Goal: Task Accomplishment & Management: Use online tool/utility

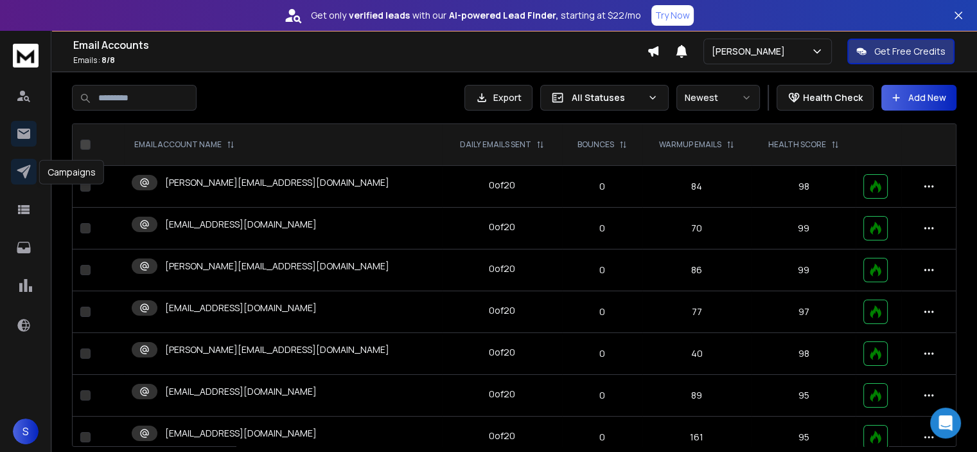
click at [12, 170] on link at bounding box center [24, 172] width 26 height 26
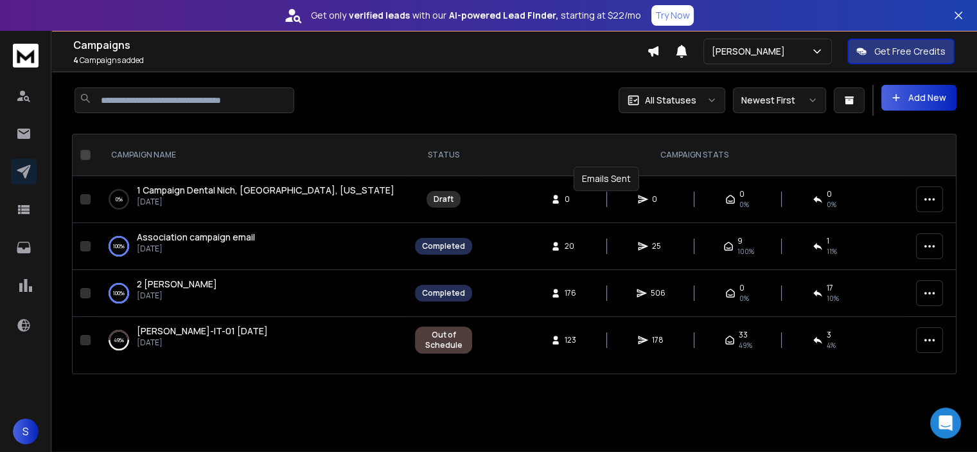
click at [637, 204] on icon at bounding box center [643, 199] width 12 height 12
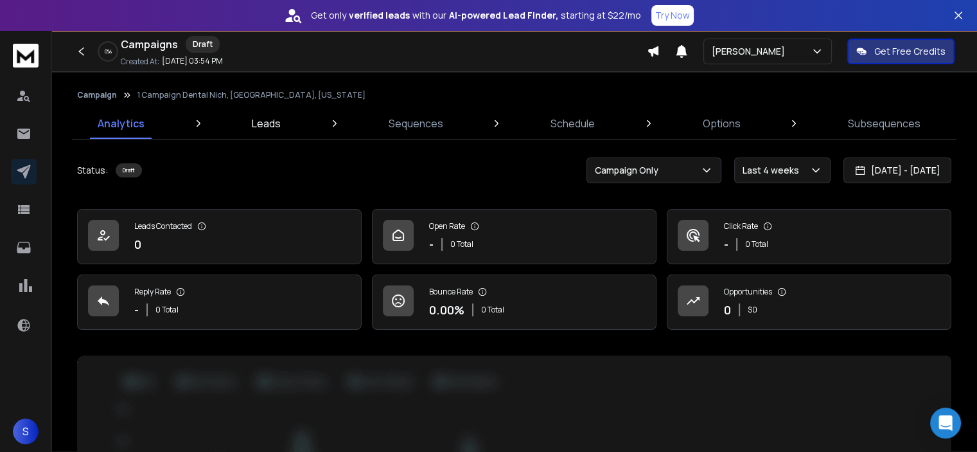
click at [267, 124] on p "Leads" at bounding box center [266, 123] width 29 height 15
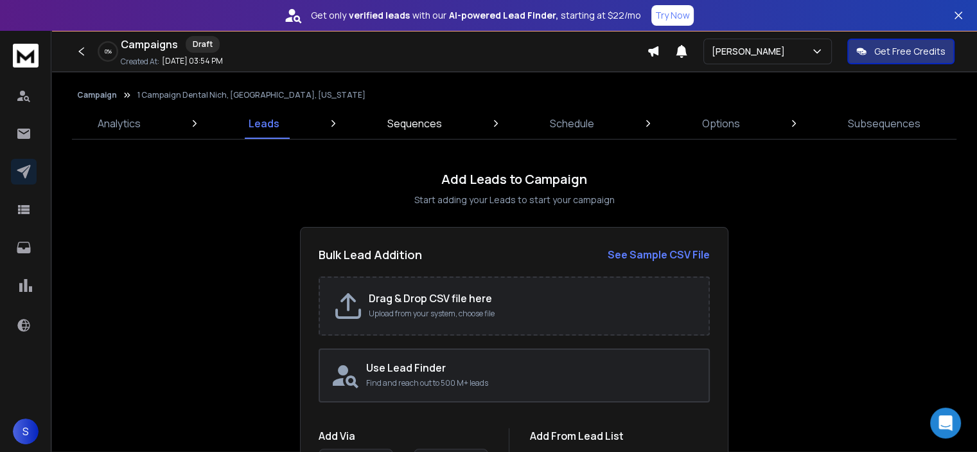
click at [432, 121] on p "Sequences" at bounding box center [414, 123] width 55 height 15
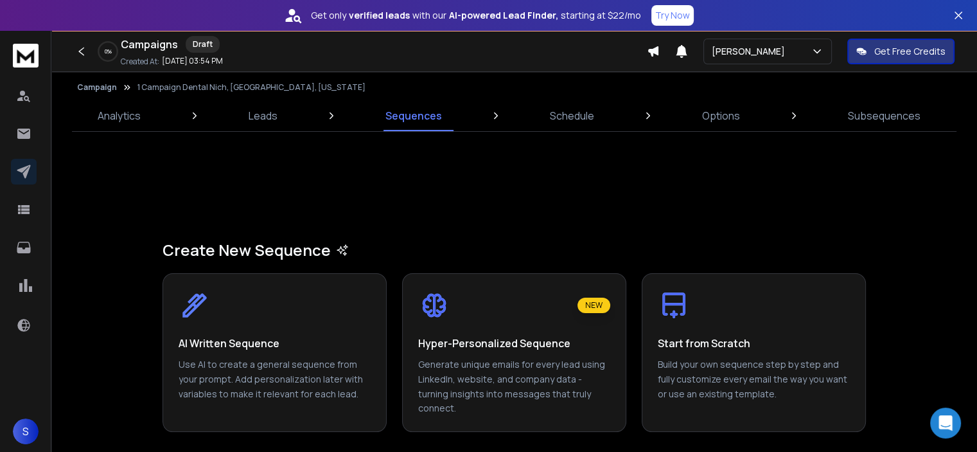
scroll to position [8, 0]
click at [699, 316] on div "button" at bounding box center [754, 304] width 192 height 32
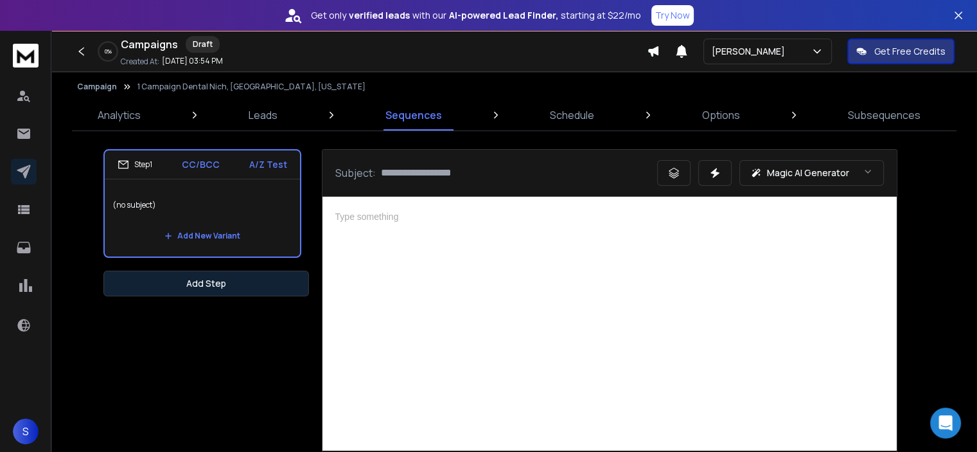
click at [256, 274] on button "Add Step" at bounding box center [206, 283] width 206 height 26
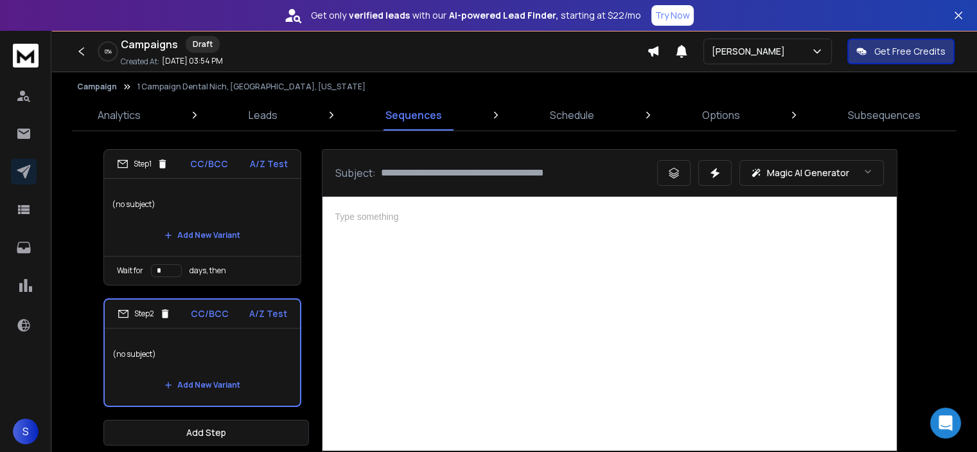
scroll to position [62, 0]
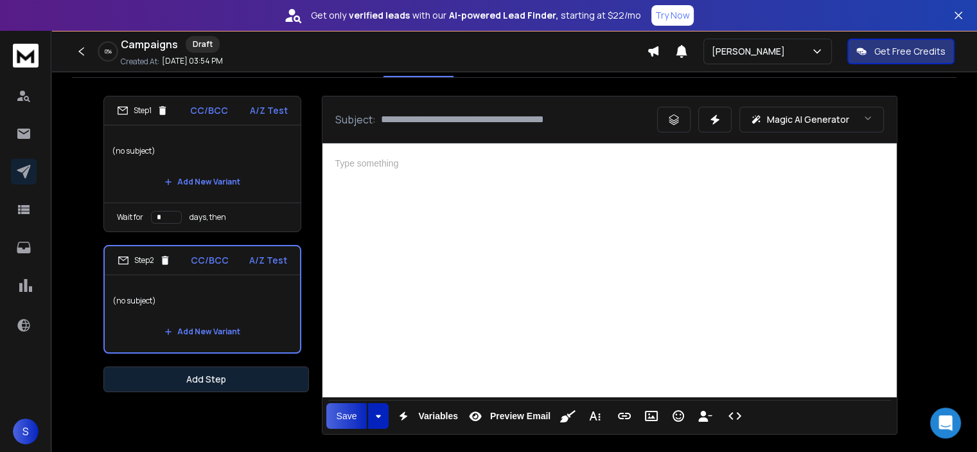
click at [245, 384] on button "Add Step" at bounding box center [206, 379] width 206 height 26
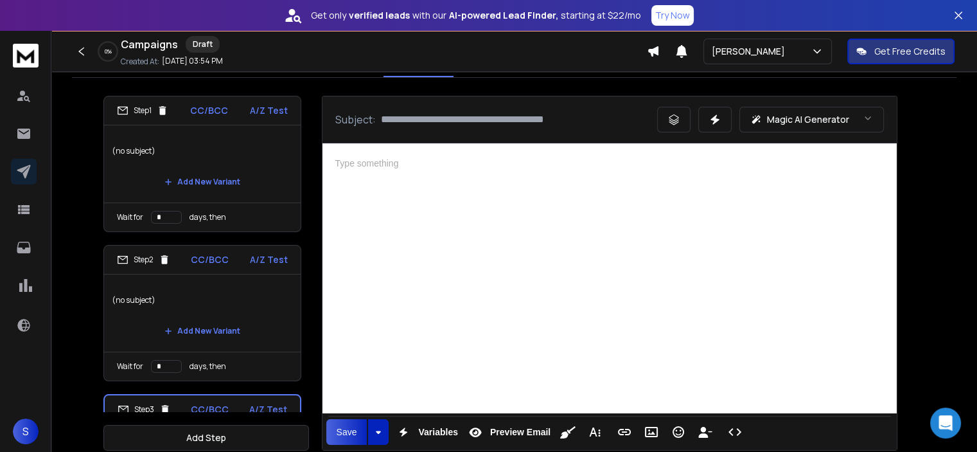
click at [256, 193] on div "Add New Variant" at bounding box center [202, 182] width 181 height 26
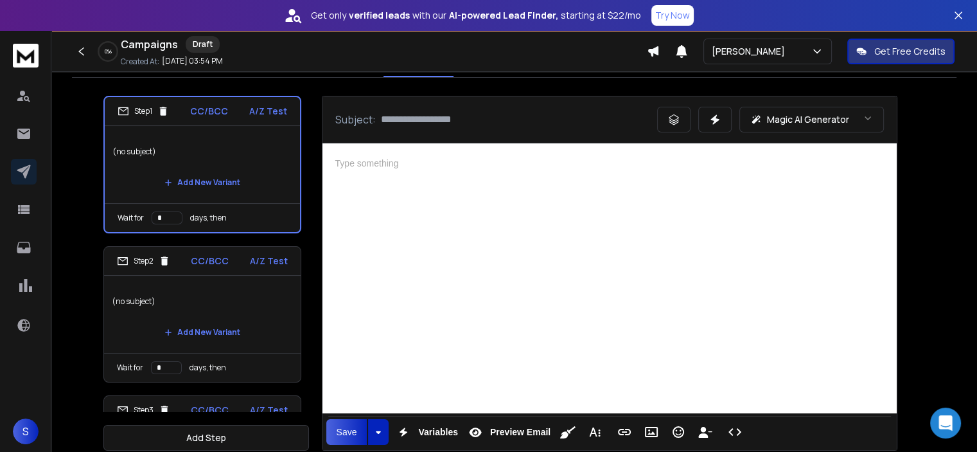
click at [597, 200] on div at bounding box center [609, 278] width 574 height 270
